Goal: Task Accomplishment & Management: Manage account settings

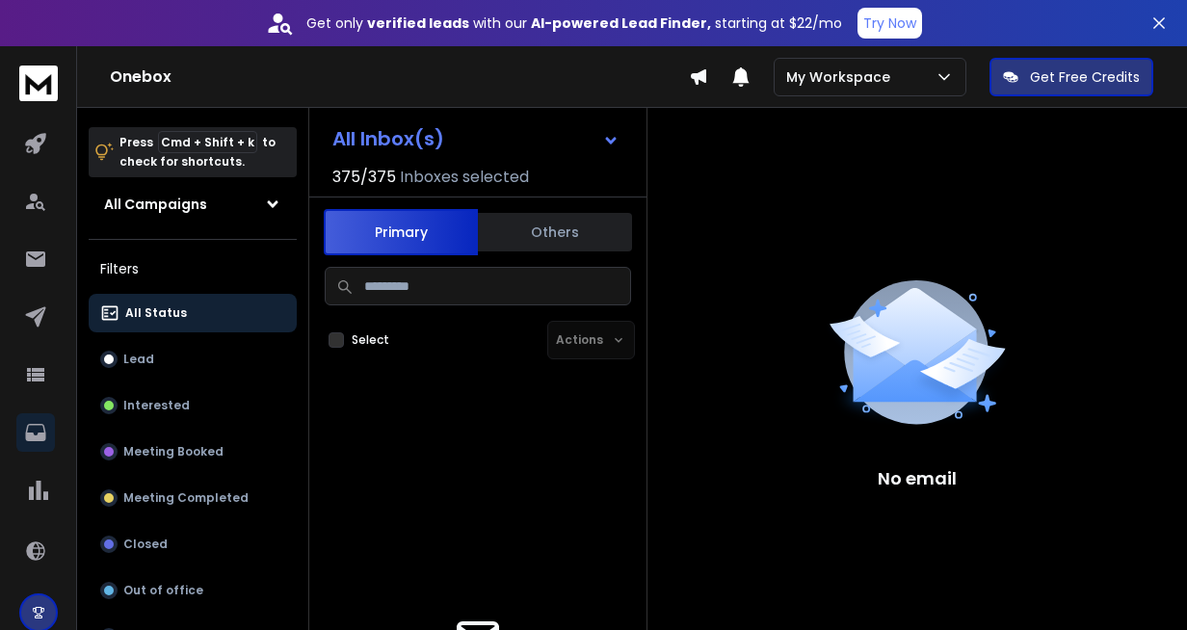
click at [519, 249] on button "Others" at bounding box center [555, 232] width 154 height 42
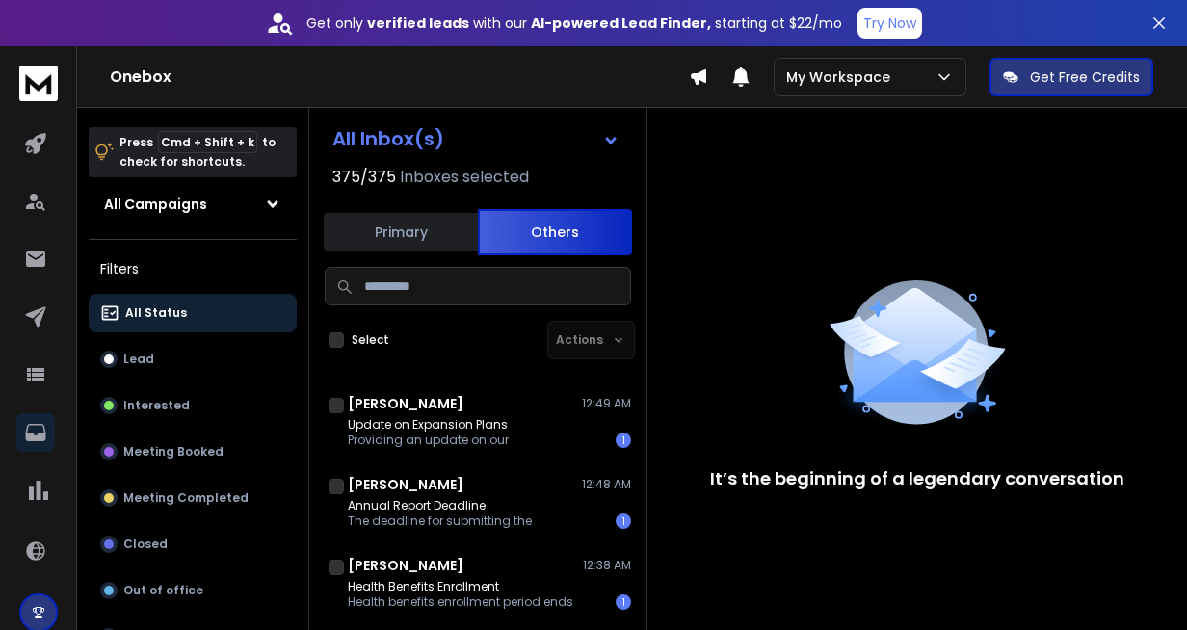
click at [490, 289] on input at bounding box center [478, 286] width 306 height 39
type input "********"
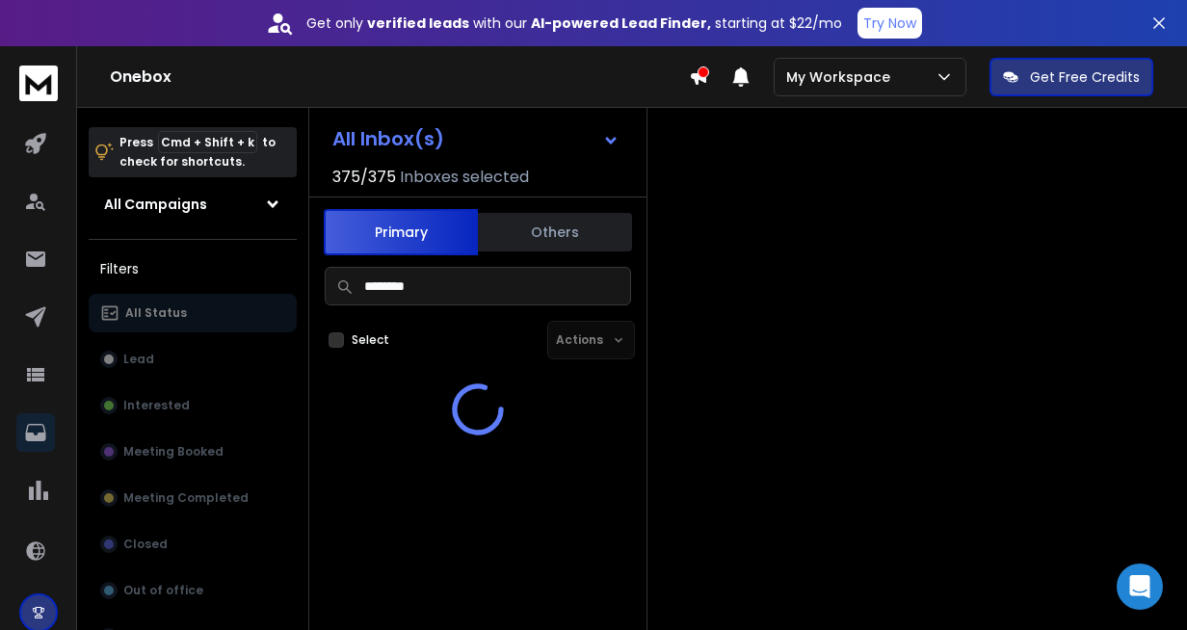
click at [427, 234] on button "Primary" at bounding box center [401, 232] width 154 height 46
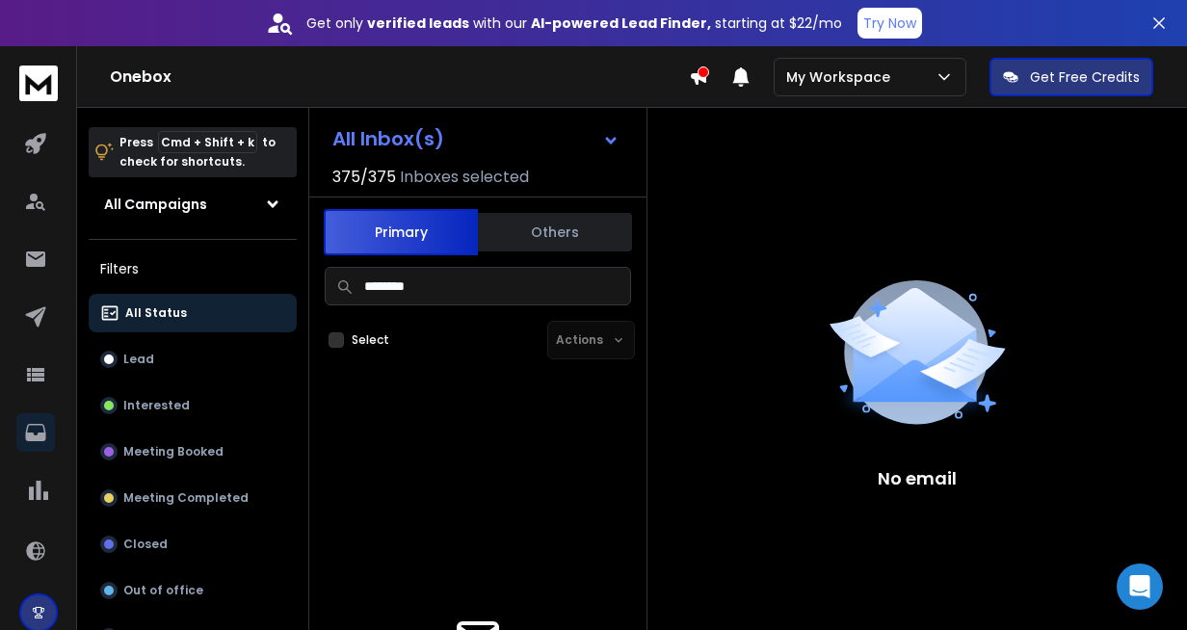
click at [506, 236] on button "Others" at bounding box center [555, 232] width 154 height 42
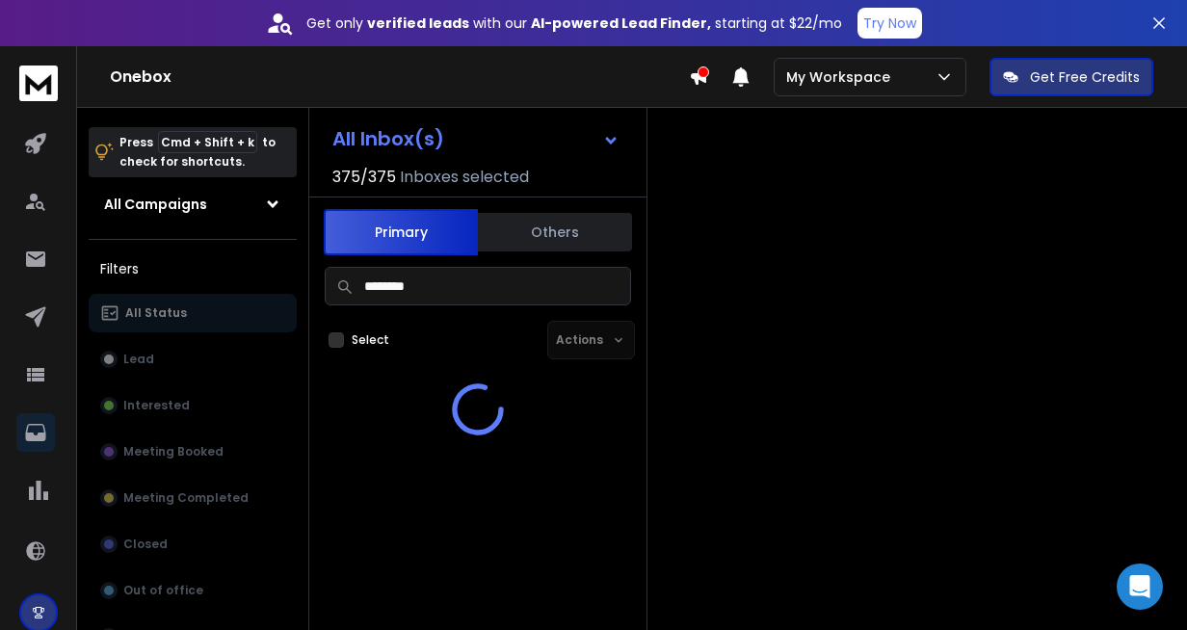
click at [441, 229] on button "Primary" at bounding box center [401, 232] width 154 height 46
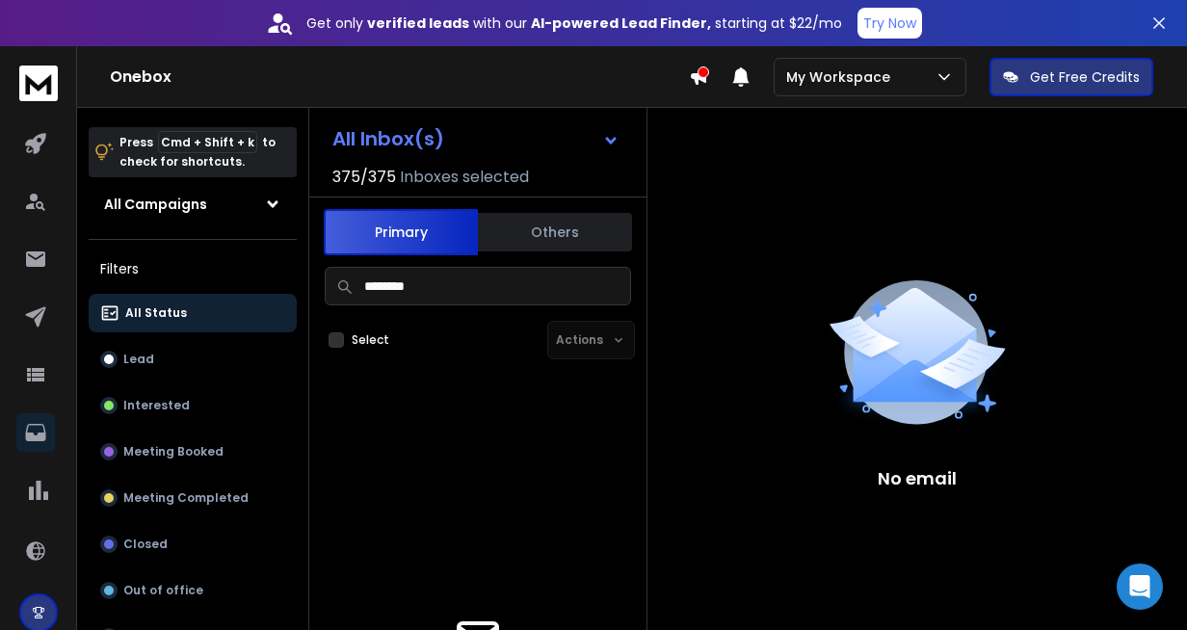
click at [527, 232] on button "Others" at bounding box center [555, 232] width 154 height 42
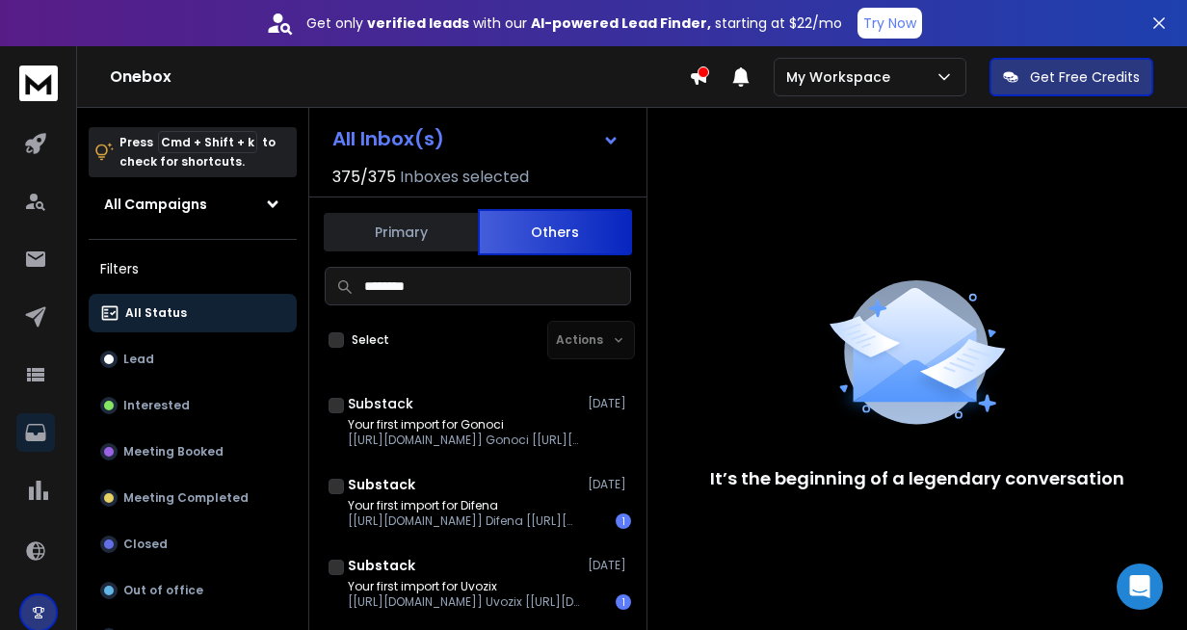
click at [400, 241] on button "Primary" at bounding box center [401, 232] width 154 height 42
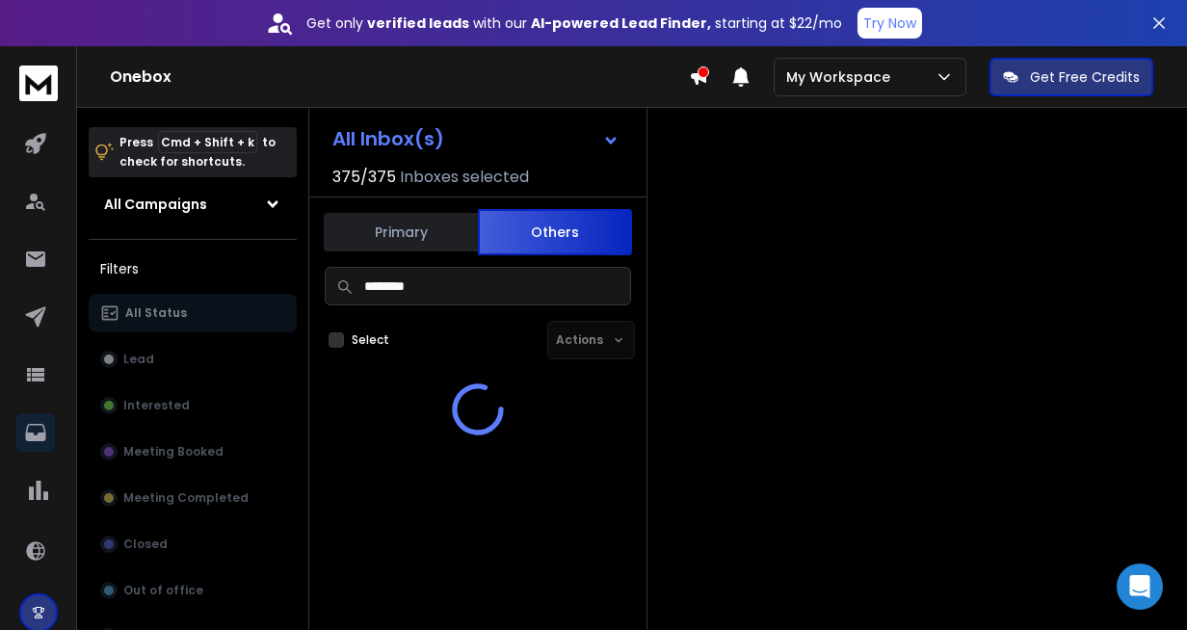
click at [515, 230] on button "Others" at bounding box center [555, 232] width 154 height 46
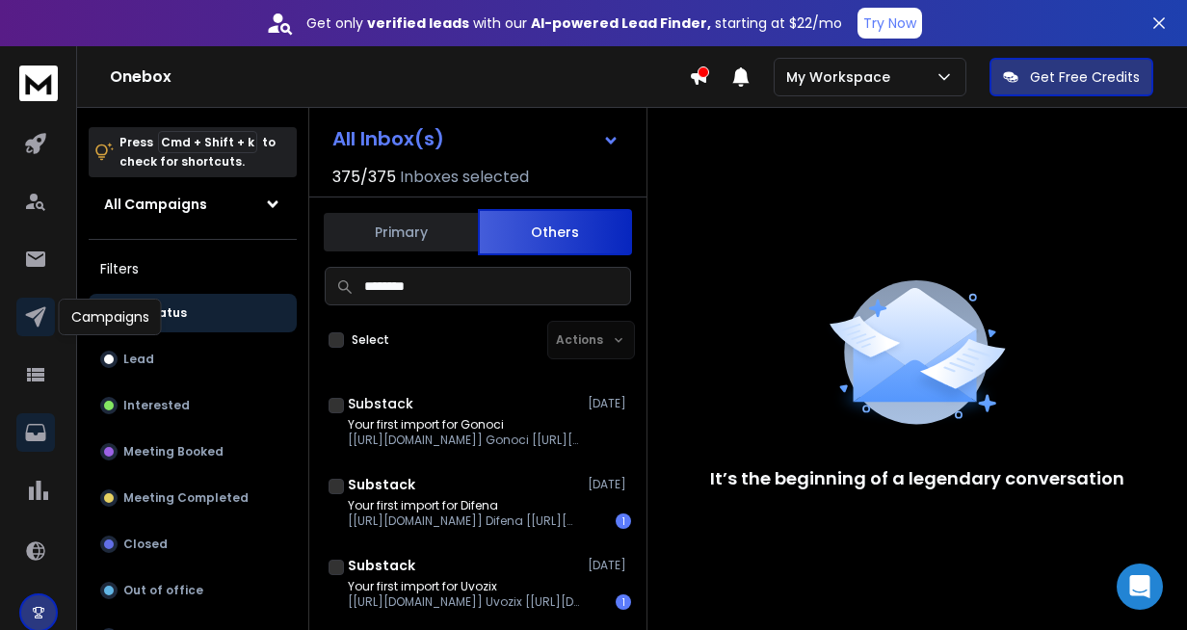
click at [37, 325] on icon at bounding box center [35, 316] width 20 height 20
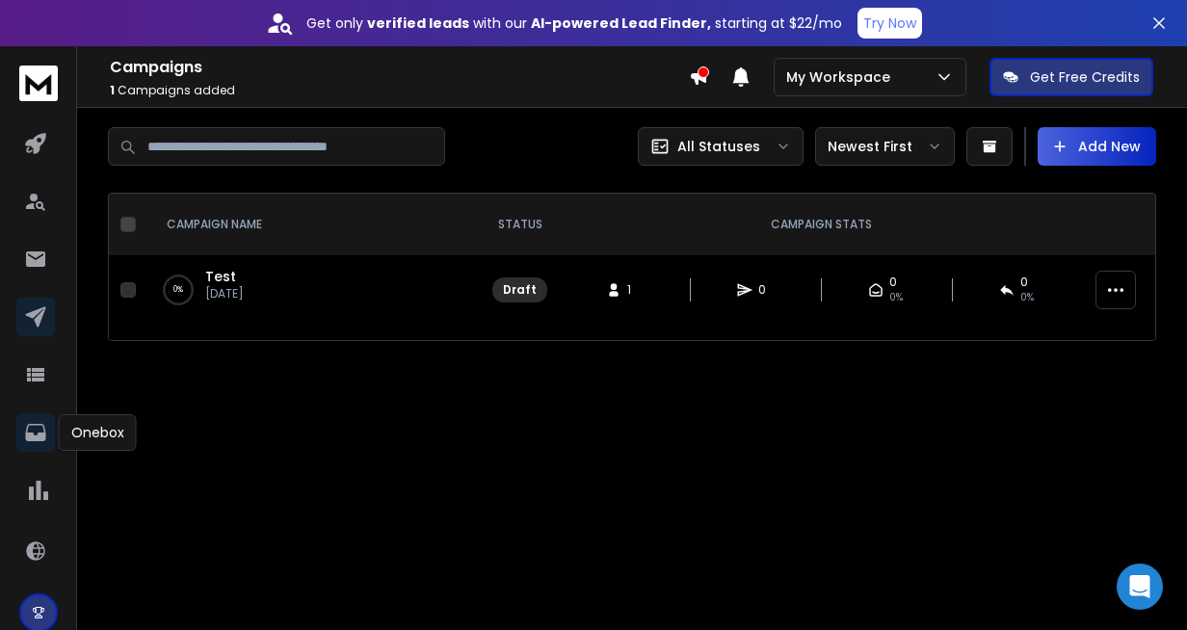
click at [39, 439] on icon at bounding box center [35, 432] width 20 height 17
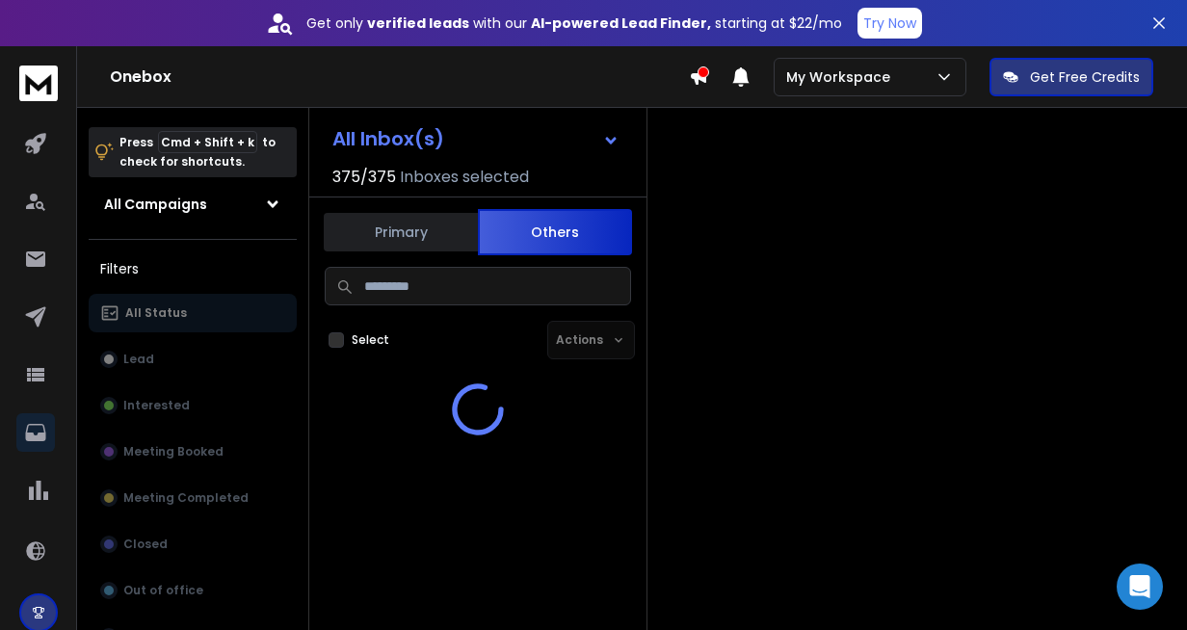
click at [510, 235] on button "Others" at bounding box center [555, 232] width 154 height 46
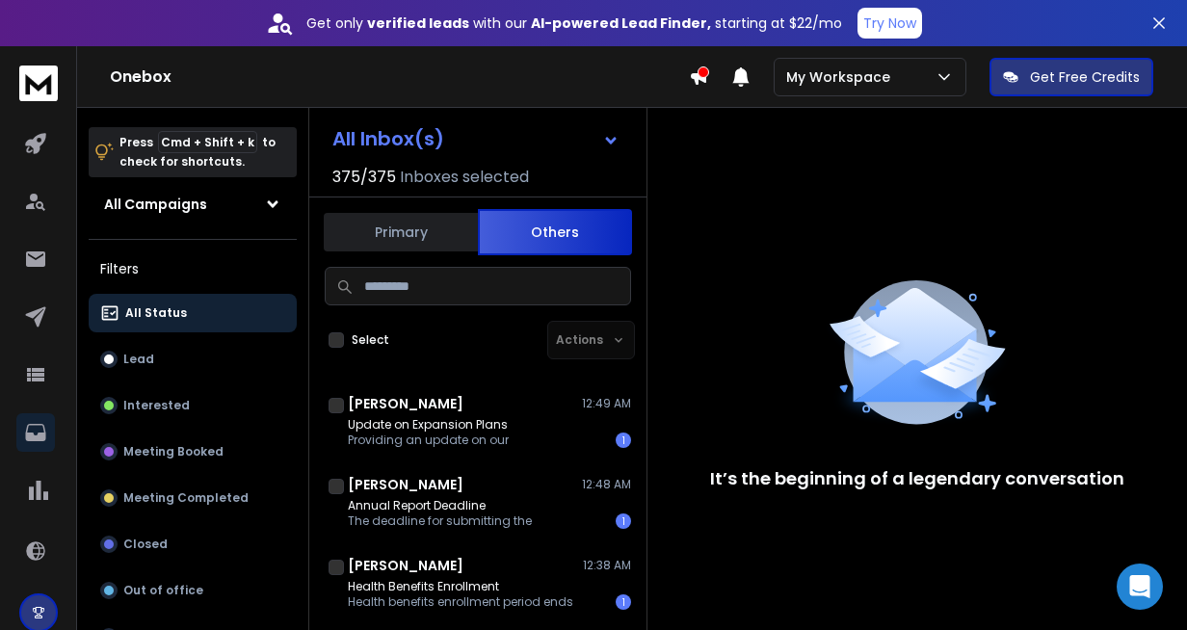
click at [481, 293] on input at bounding box center [478, 286] width 306 height 39
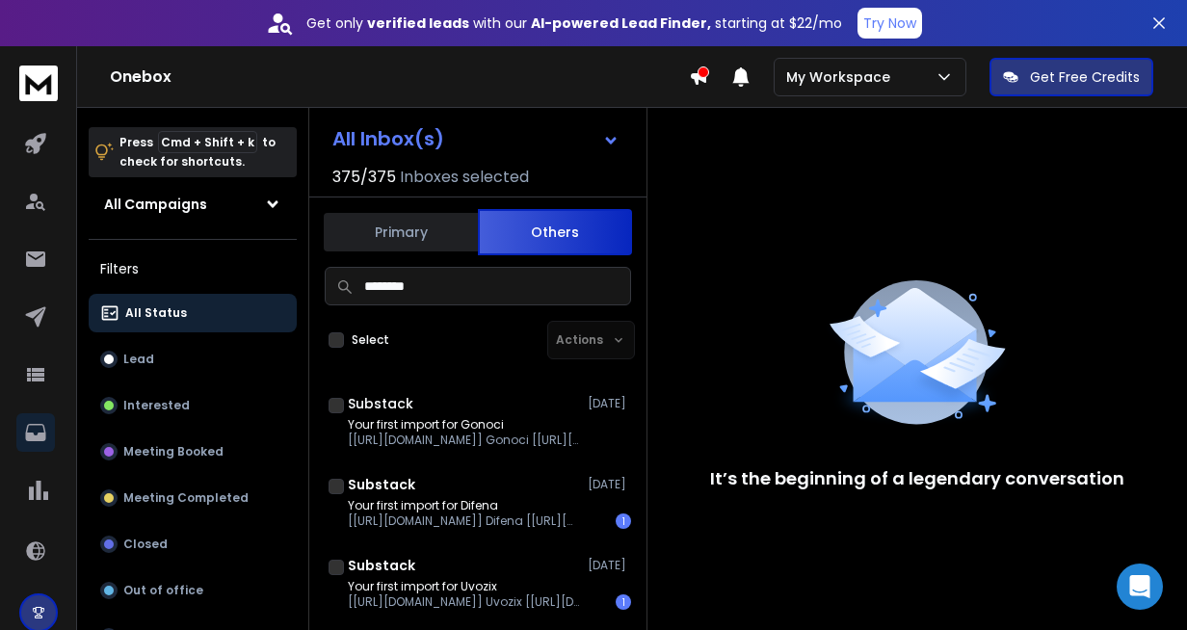
type input "********"
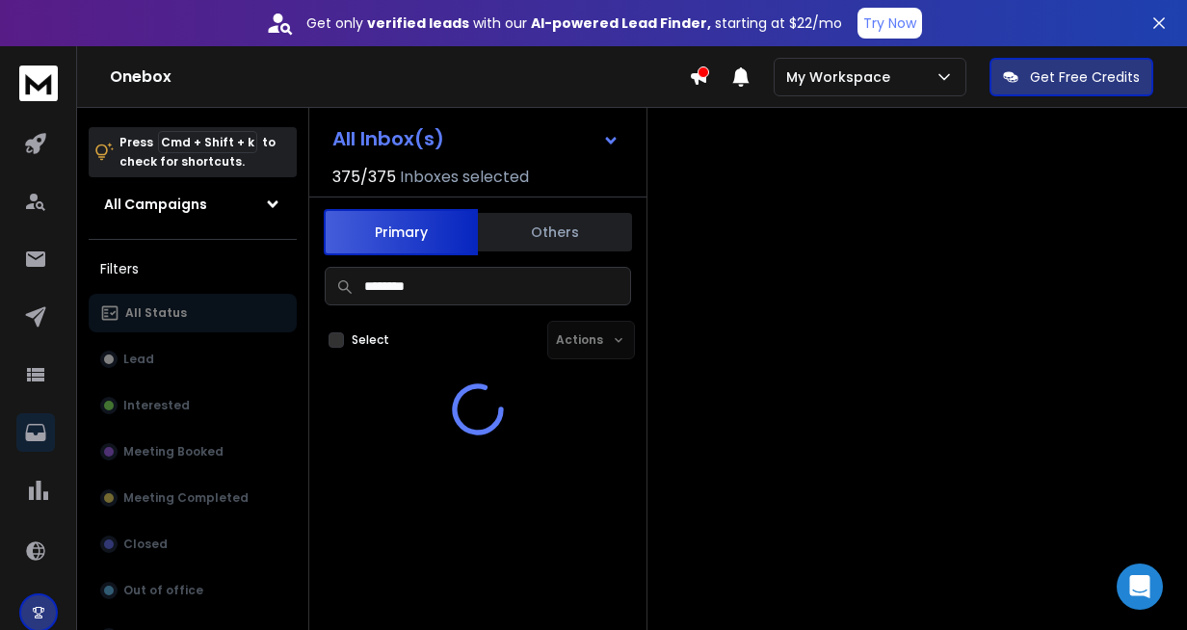
click at [444, 220] on button "Primary" at bounding box center [401, 232] width 154 height 46
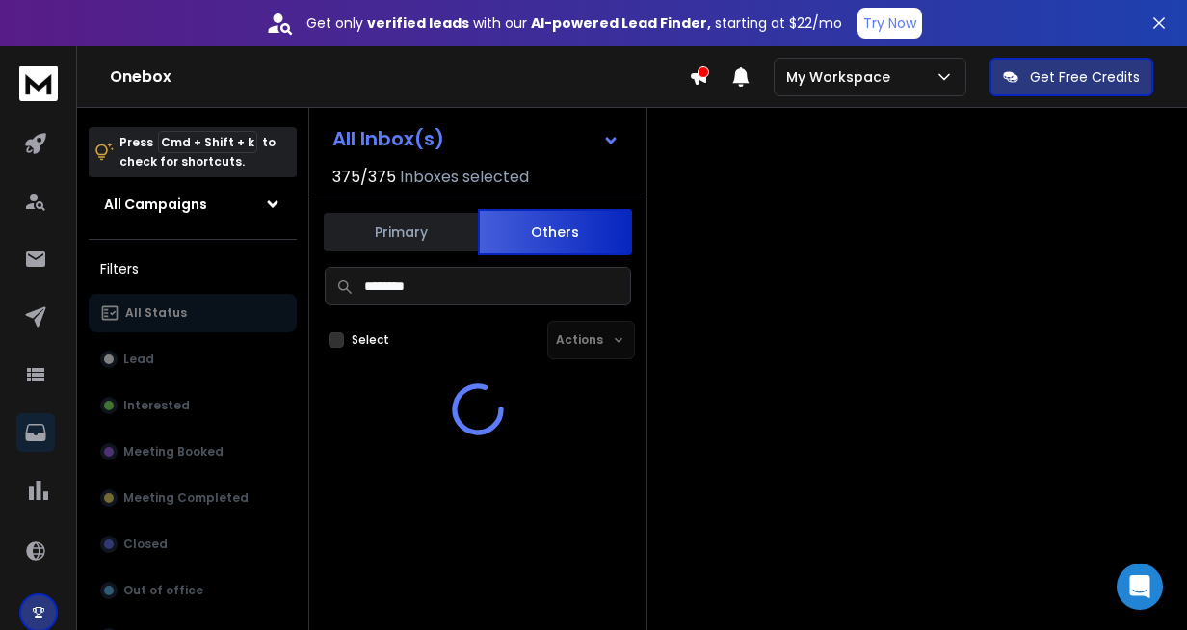
click at [528, 223] on button "Others" at bounding box center [555, 232] width 154 height 46
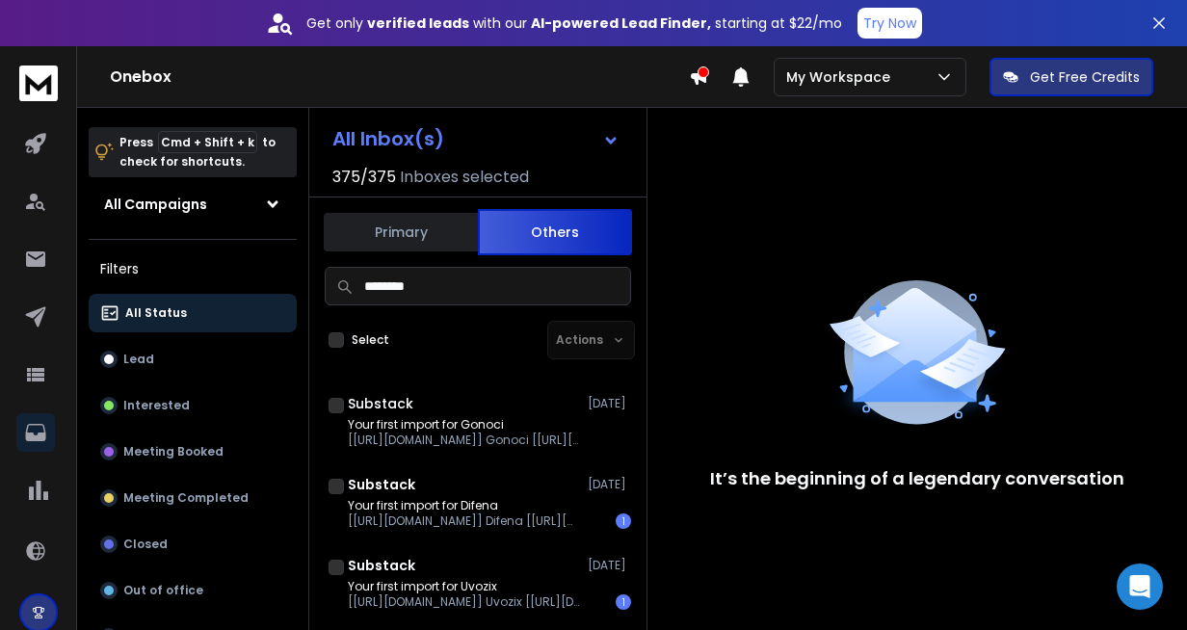
click at [444, 231] on button "Primary" at bounding box center [401, 232] width 154 height 42
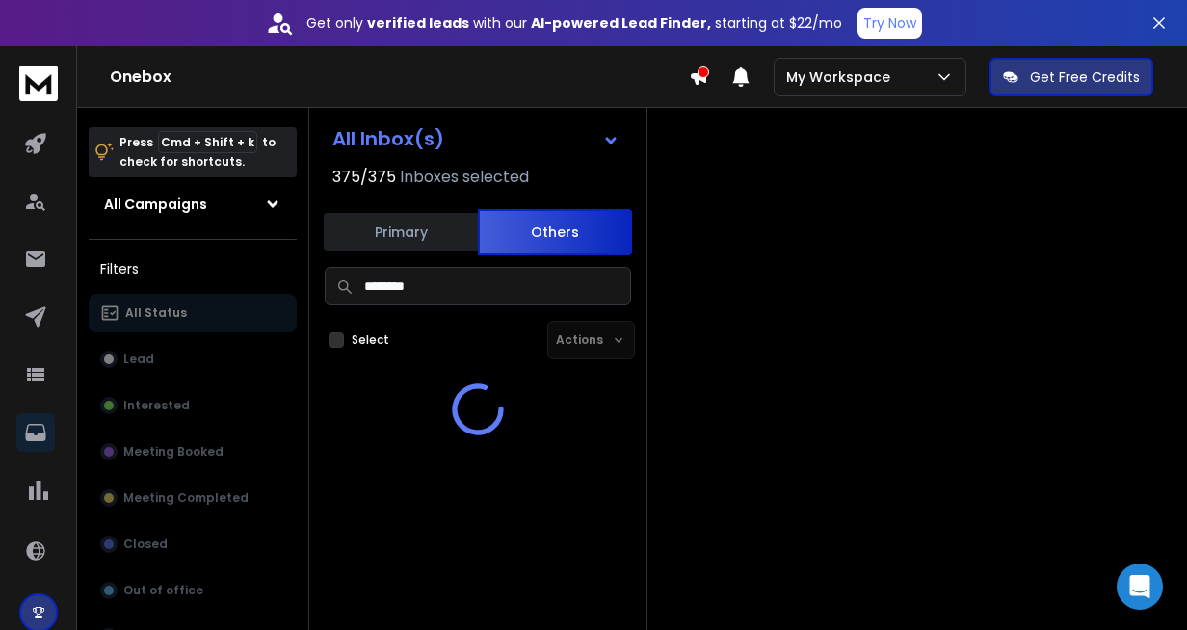
click at [532, 233] on button "Others" at bounding box center [555, 232] width 154 height 46
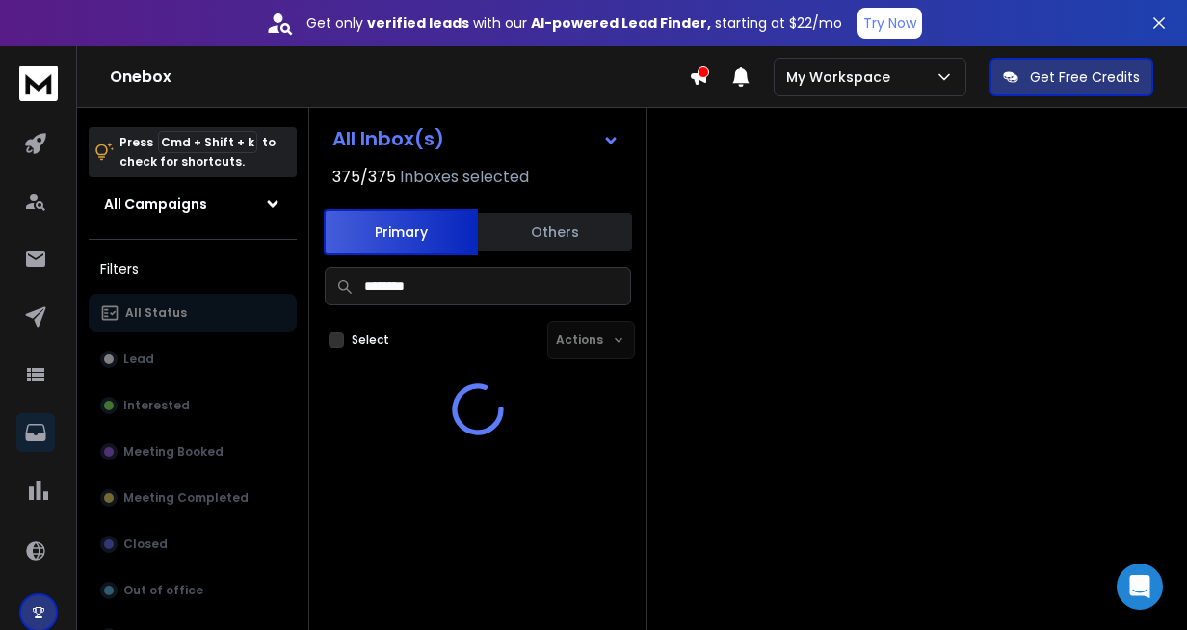
click at [400, 229] on button "Primary" at bounding box center [401, 232] width 154 height 46
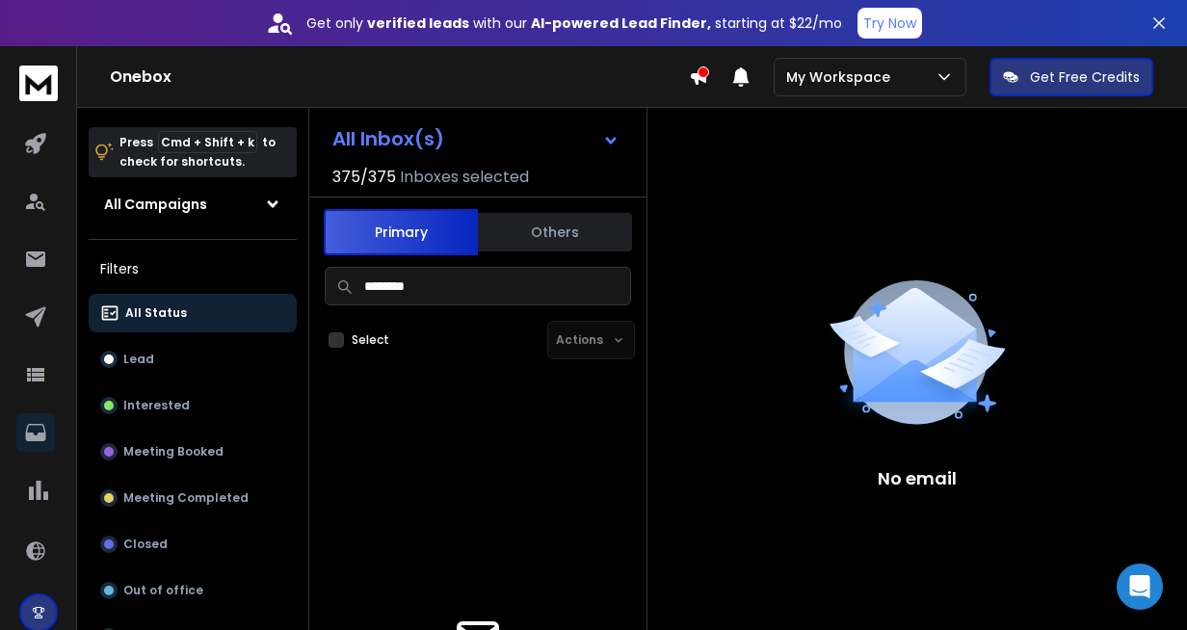
click at [400, 229] on button "Primary" at bounding box center [401, 232] width 154 height 46
click at [537, 227] on button "Others" at bounding box center [555, 232] width 154 height 42
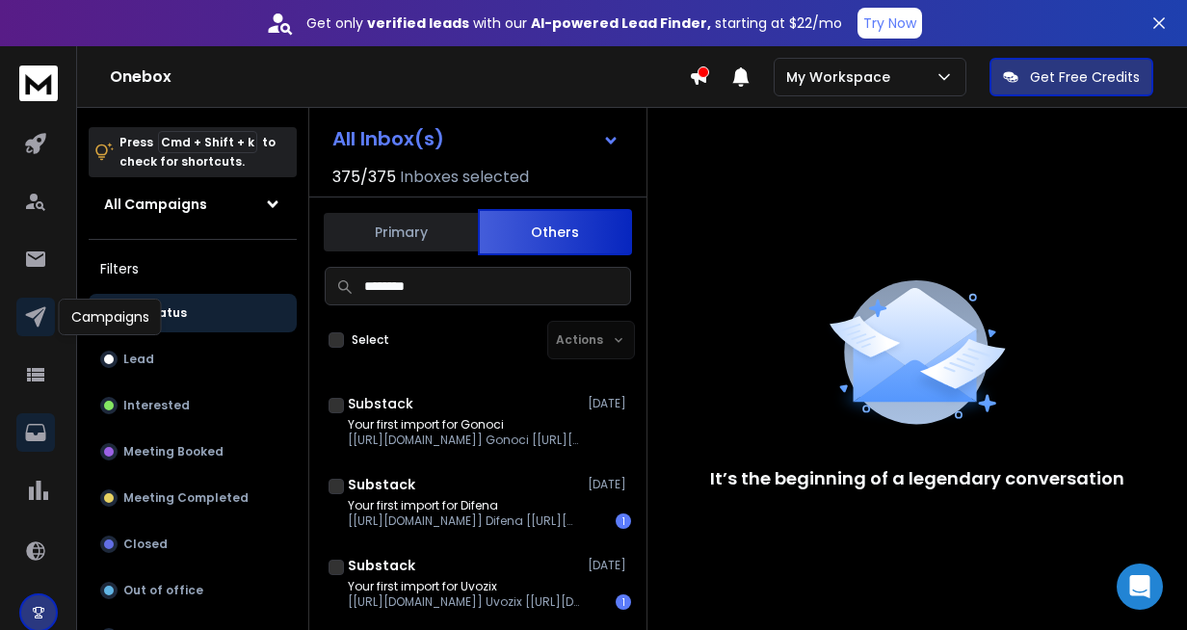
click at [49, 319] on link at bounding box center [35, 317] width 39 height 39
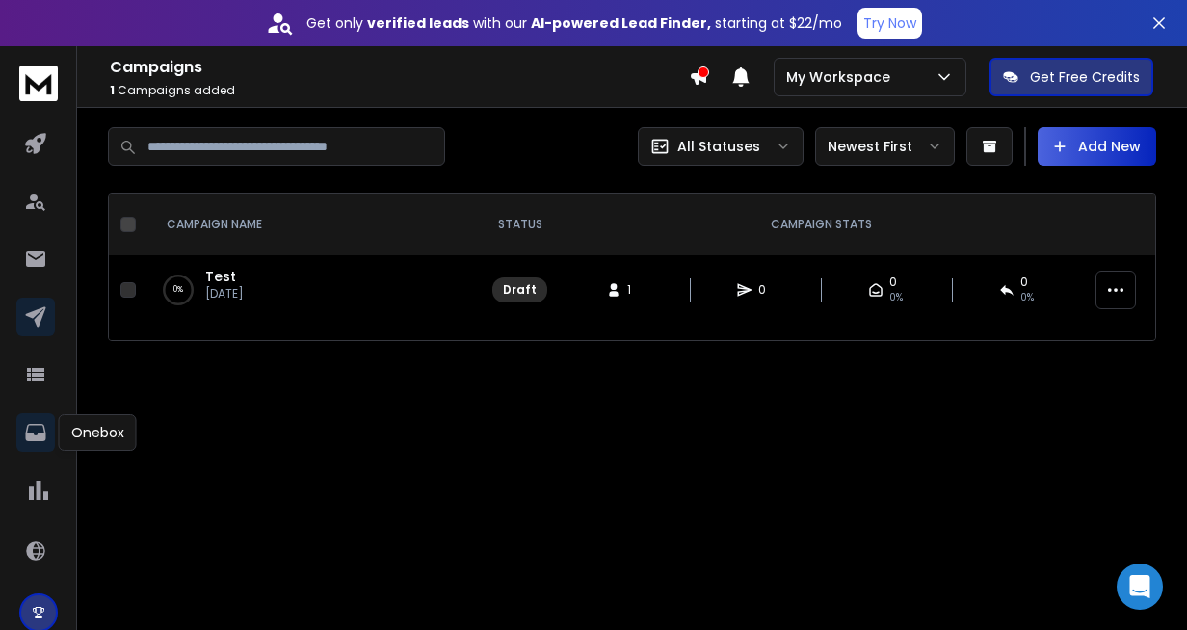
click at [39, 434] on icon at bounding box center [35, 432] width 20 height 17
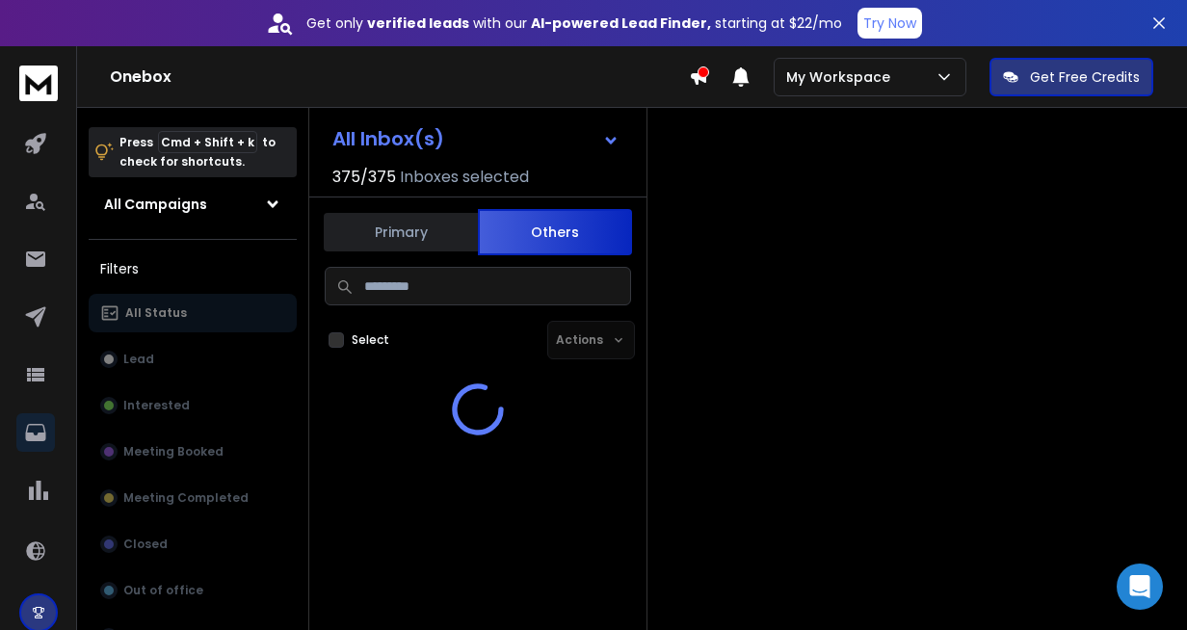
click at [563, 235] on button "Others" at bounding box center [555, 232] width 154 height 46
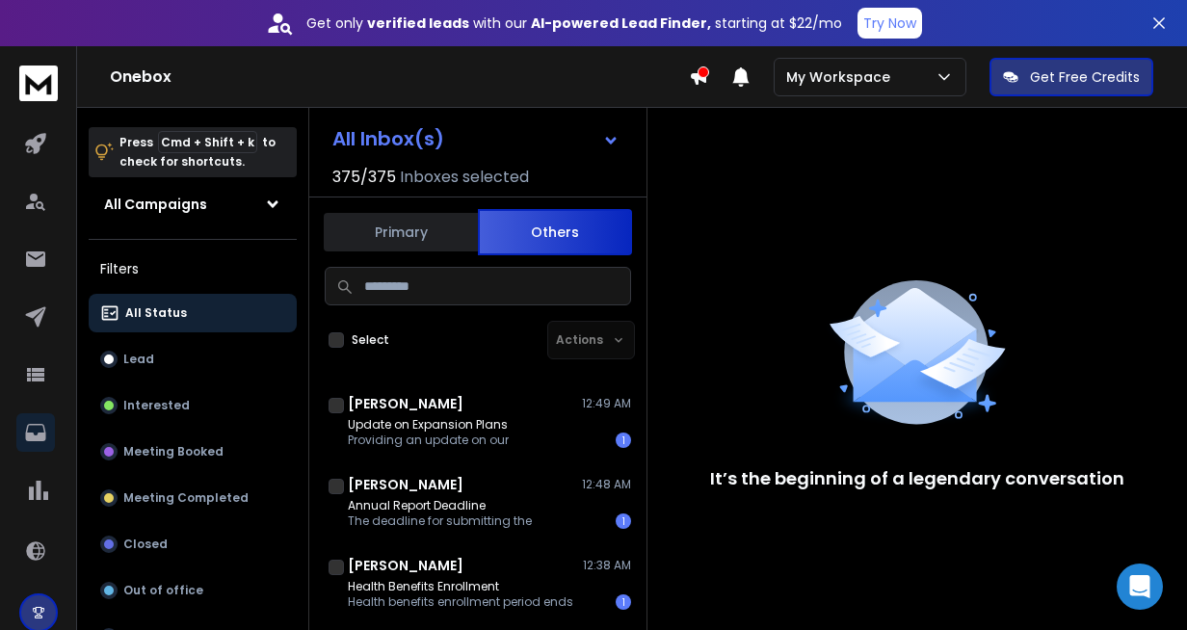
click at [503, 295] on input at bounding box center [478, 286] width 306 height 39
type input "********"
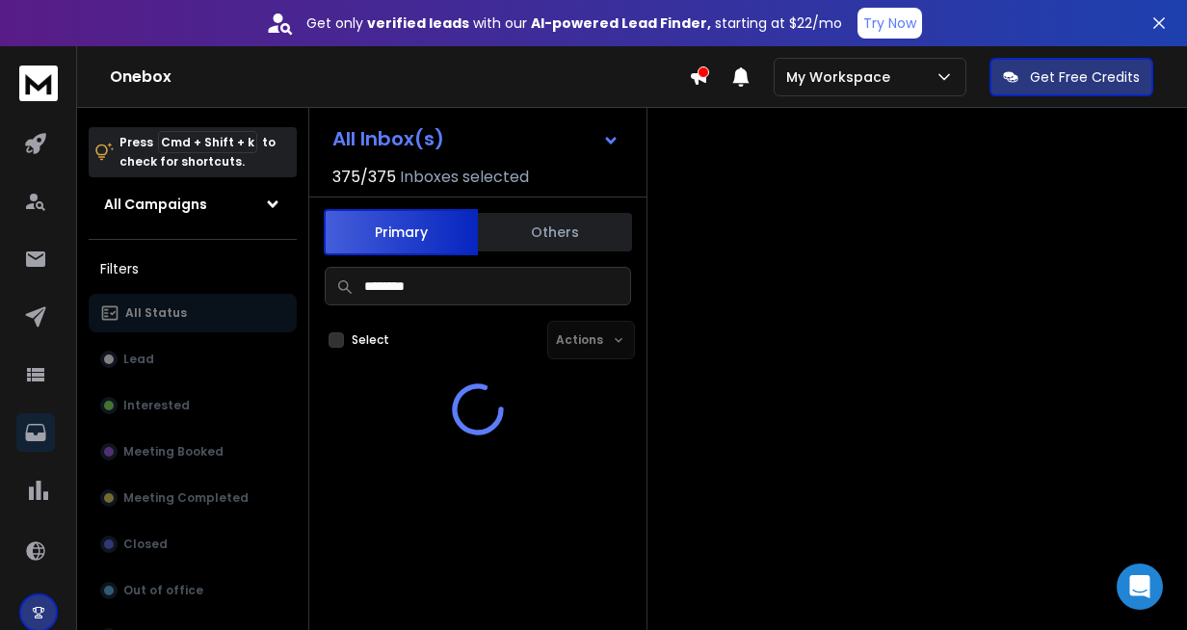
click at [429, 234] on button "Primary" at bounding box center [401, 232] width 154 height 46
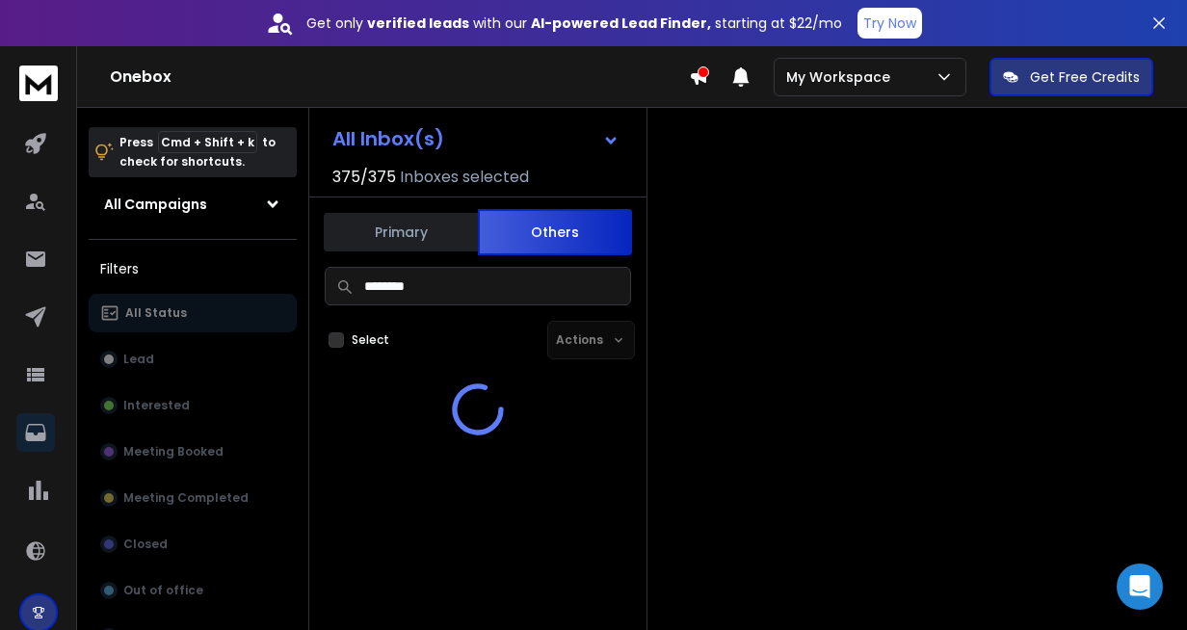
click at [539, 238] on button "Others" at bounding box center [555, 232] width 154 height 46
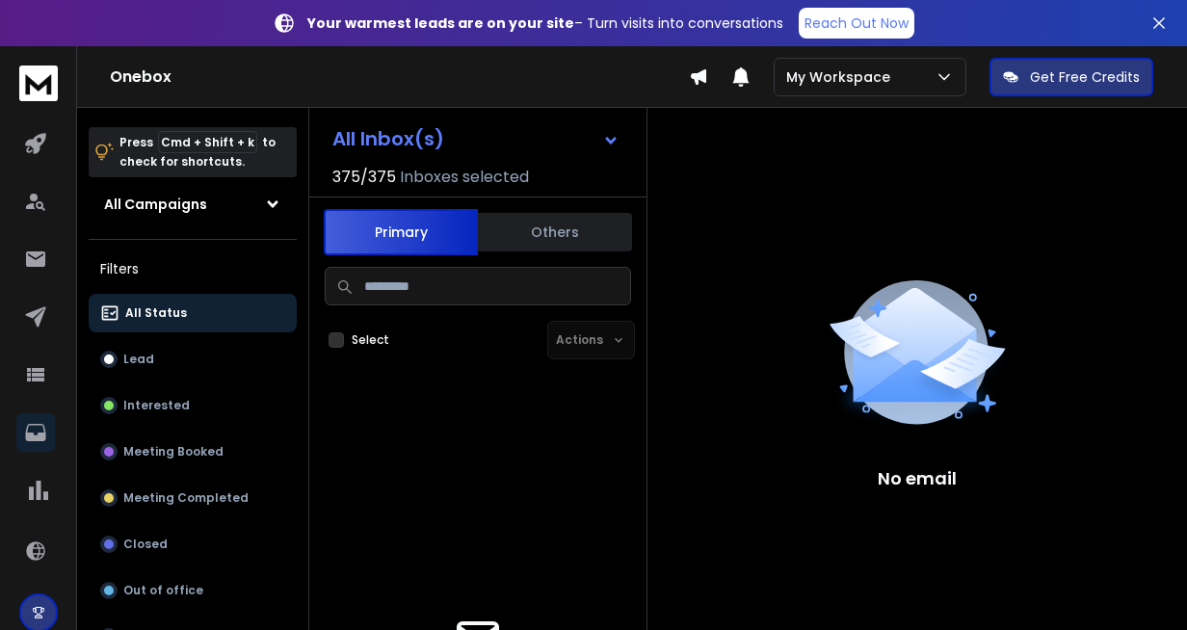
click at [518, 235] on button "Others" at bounding box center [555, 232] width 154 height 42
